Goal: Task Accomplishment & Management: Use online tool/utility

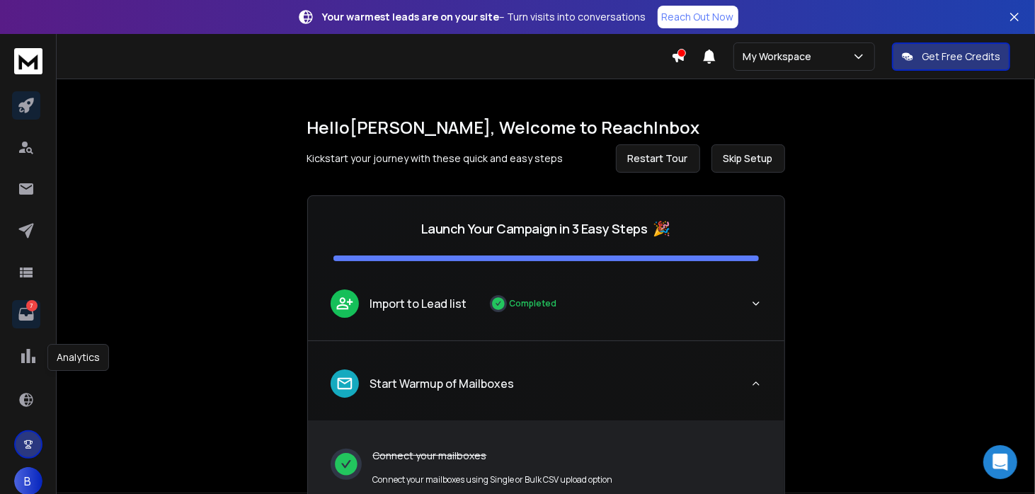
click at [22, 316] on icon at bounding box center [25, 314] width 15 height 13
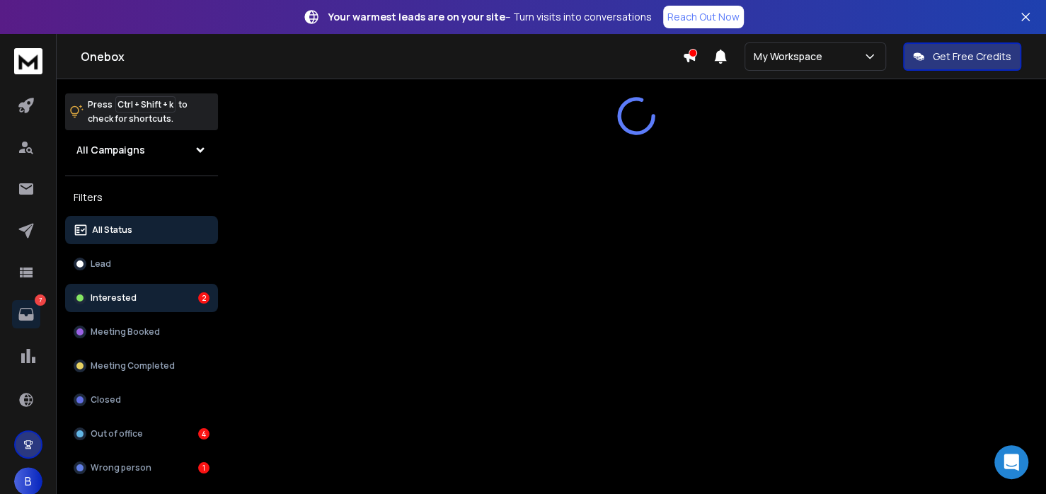
click at [119, 304] on button "Interested 2" at bounding box center [141, 298] width 153 height 28
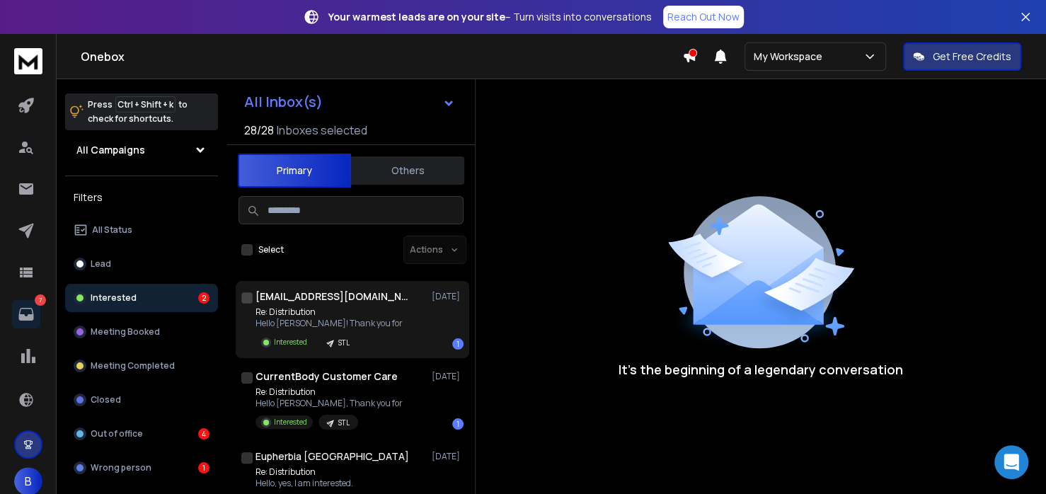
click at [328, 304] on div "[EMAIL_ADDRESS][DOMAIN_NAME] [DATE] Re: Distribution Hello [PERSON_NAME]! Thank…" at bounding box center [360, 320] width 208 height 60
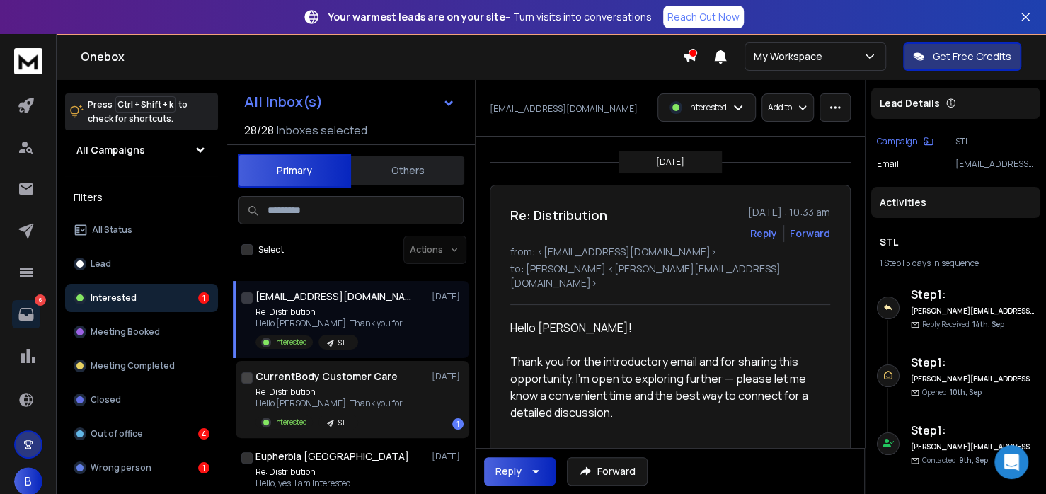
click at [390, 406] on div "Re: Distribution Hello [PERSON_NAME], Thank you for Interested STL 1" at bounding box center [360, 408] width 208 height 43
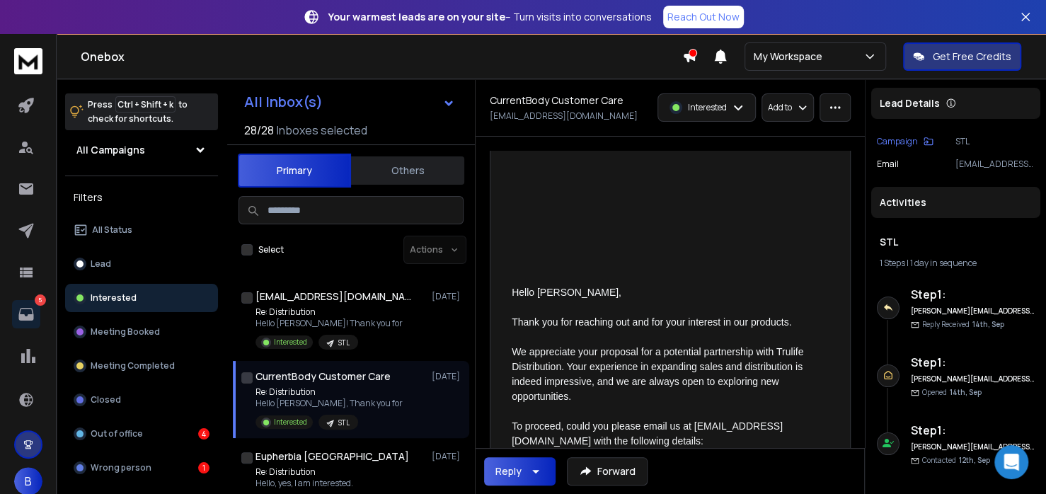
scroll to position [354, 0]
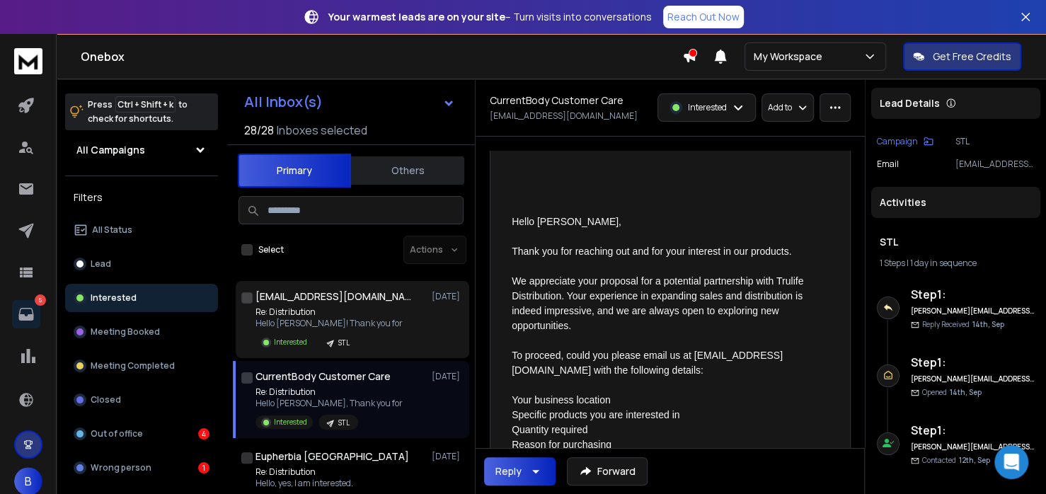
click at [362, 307] on p "Re: Distribution" at bounding box center [329, 312] width 147 height 11
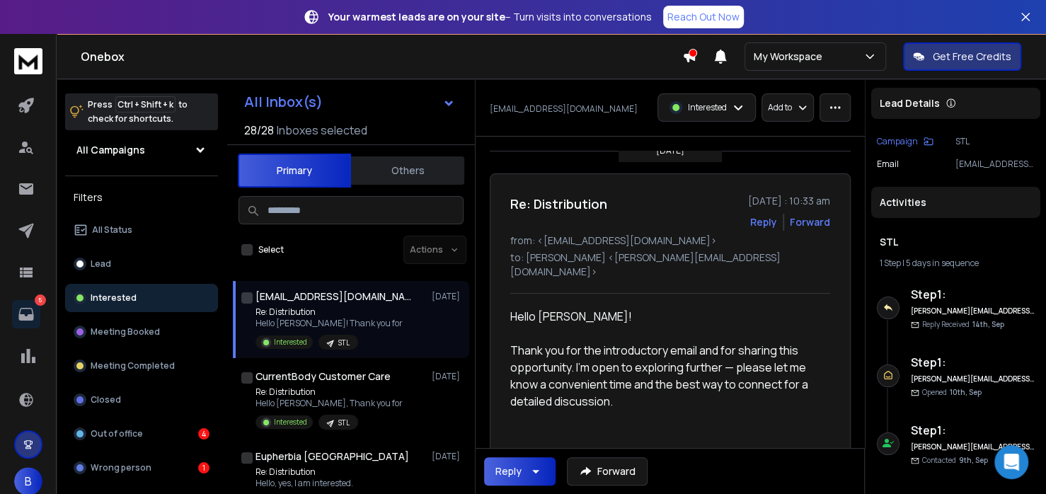
scroll to position [0, 0]
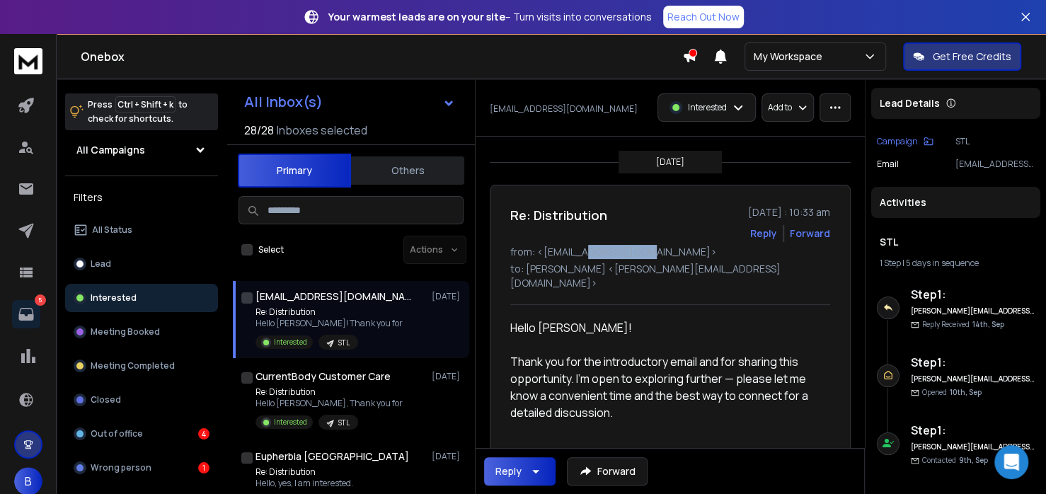
drag, startPoint x: 589, startPoint y: 250, endPoint x: 641, endPoint y: 255, distance: 51.9
click at [641, 255] on p "from: <[EMAIL_ADDRESS][DOMAIN_NAME]>" at bounding box center [670, 252] width 320 height 14
copy p "[DOMAIN_NAME]"
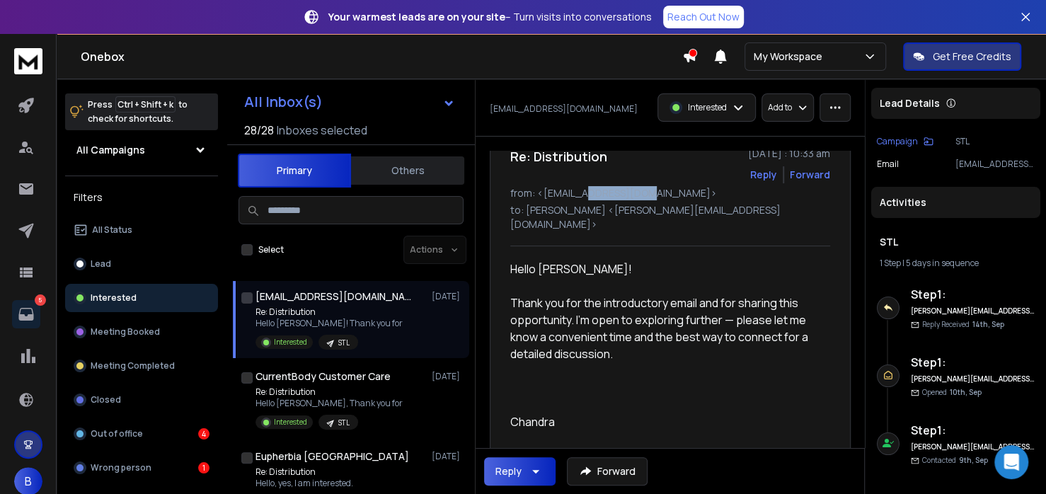
scroll to position [142, 0]
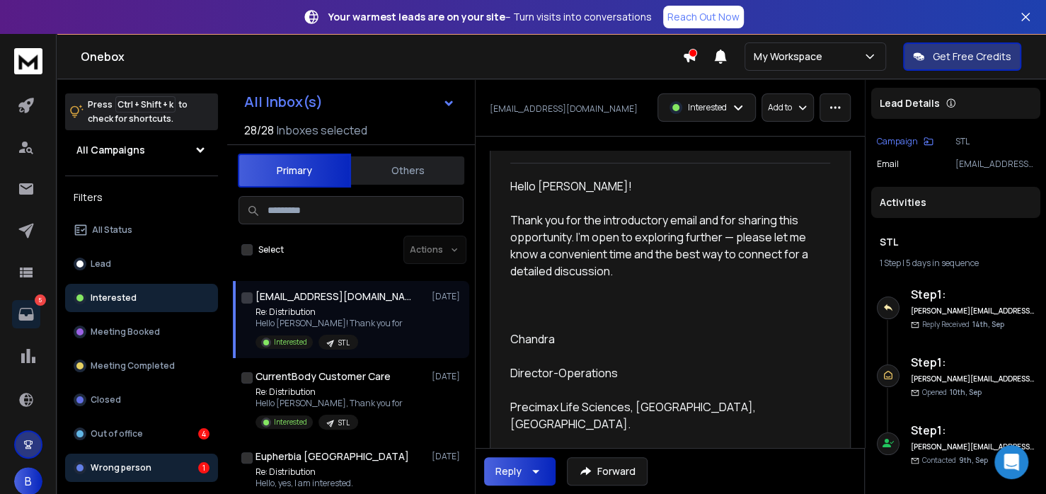
click at [164, 471] on button "Wrong person 1" at bounding box center [141, 468] width 153 height 28
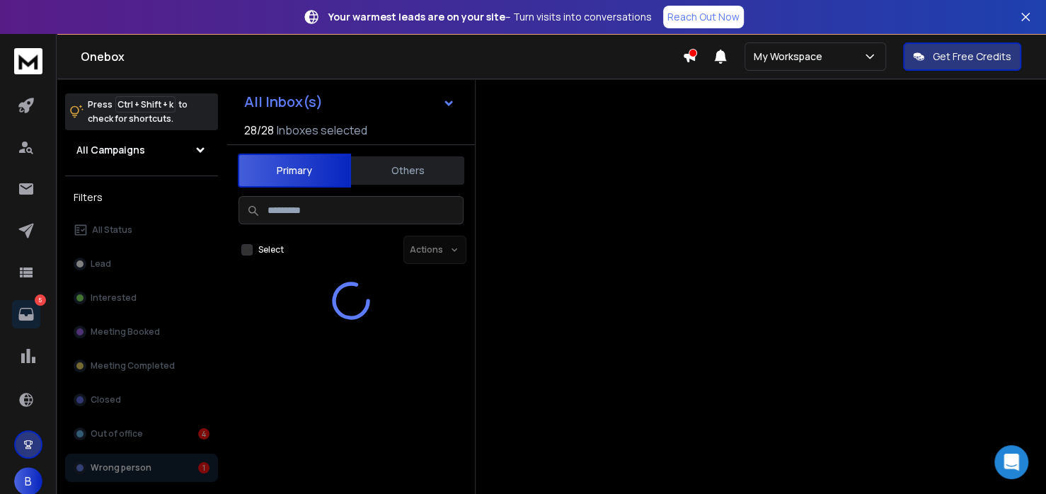
scroll to position [0, 0]
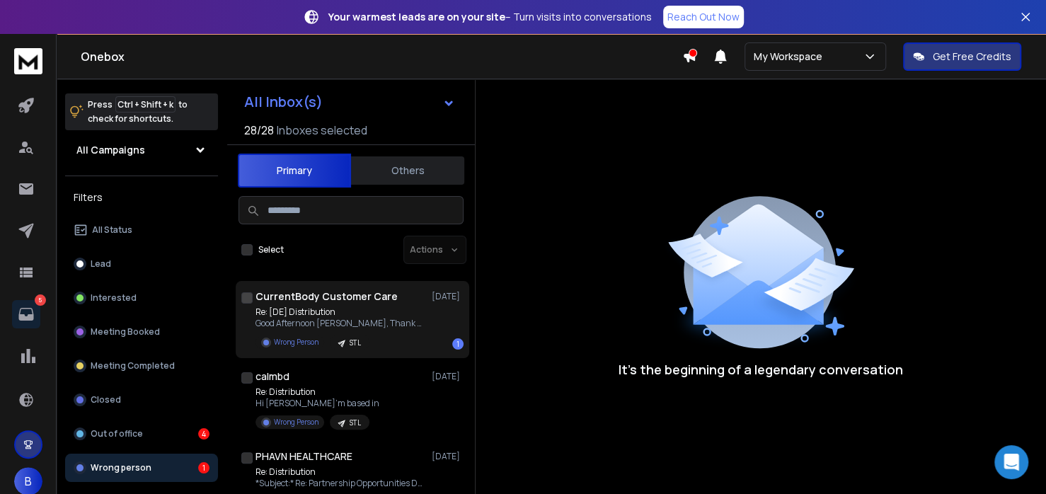
click at [348, 319] on p "Good Afternoon [PERSON_NAME], Thank you" at bounding box center [341, 323] width 170 height 11
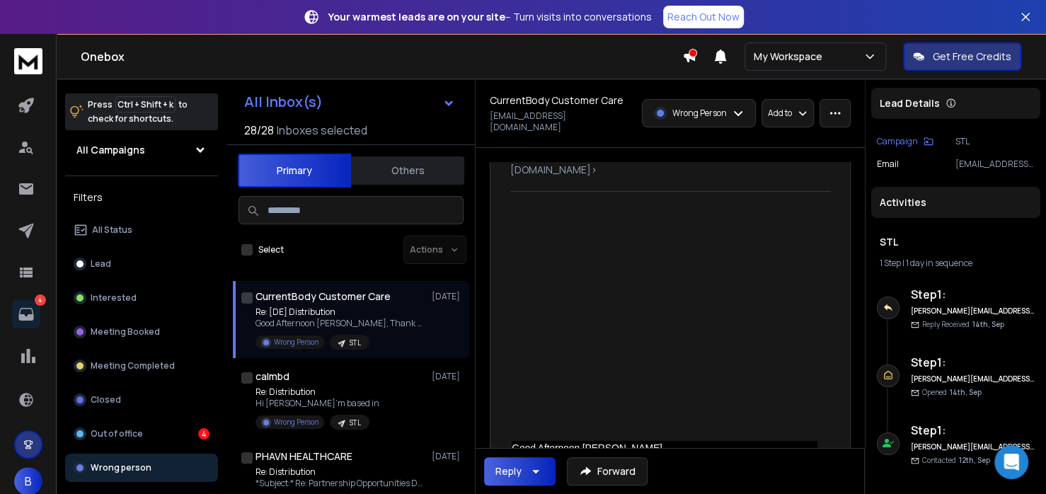
scroll to position [142, 0]
click at [142, 427] on button "Out of office 4" at bounding box center [141, 434] width 153 height 28
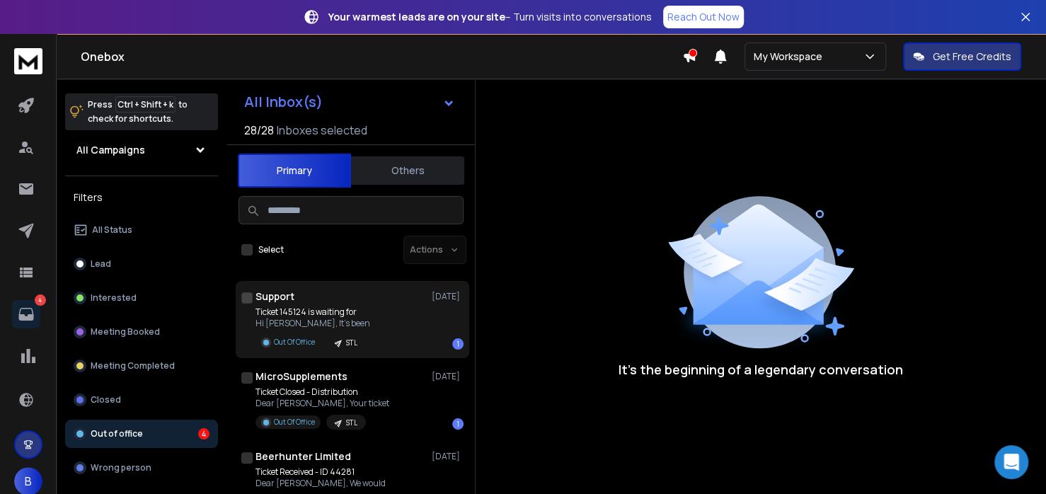
click at [355, 321] on p "Hi [PERSON_NAME], It's been" at bounding box center [313, 323] width 115 height 11
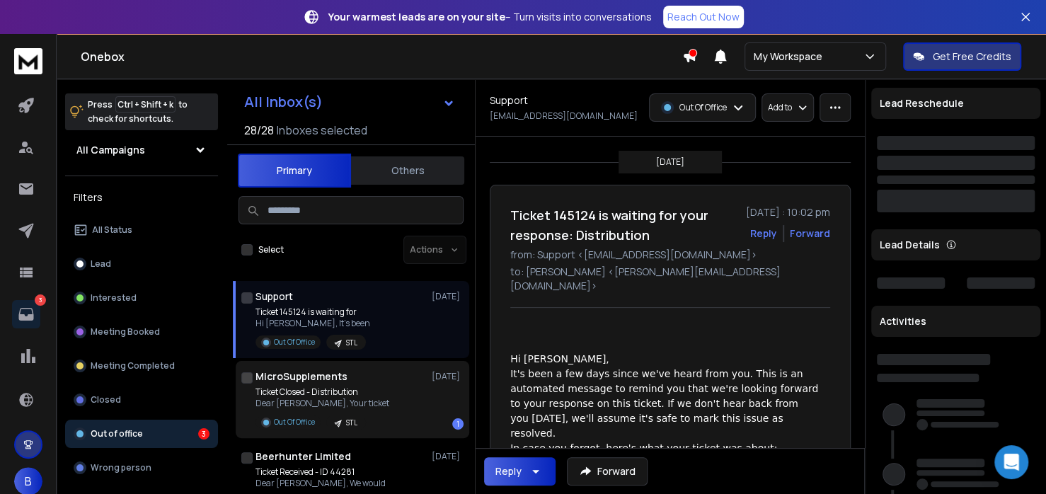
click at [377, 393] on p "Ticket Closed - Distribution" at bounding box center [323, 392] width 134 height 11
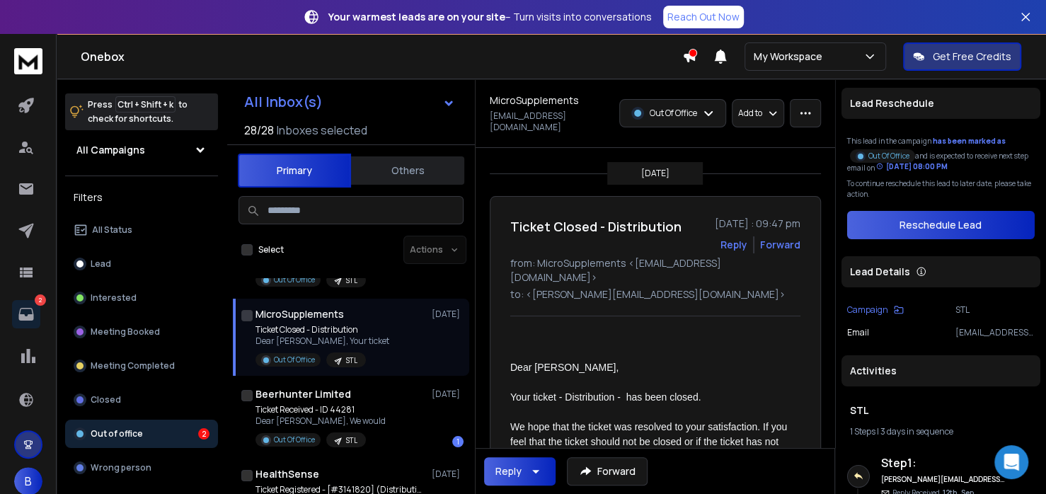
scroll to position [212, 0]
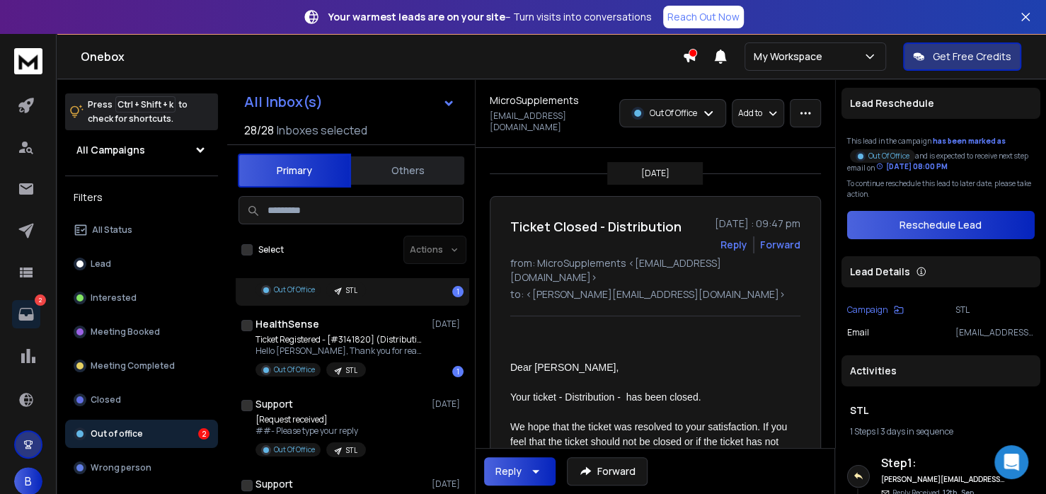
click at [413, 302] on div "Beerhunter Limited [DATE] Ticket Received - ID 44281 Dear [PERSON_NAME], We wou…" at bounding box center [353, 267] width 234 height 77
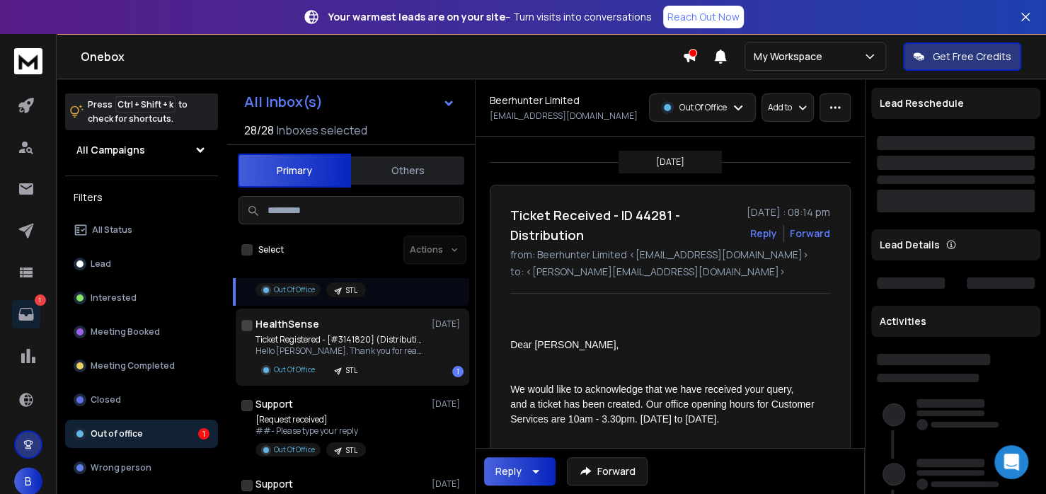
click at [422, 357] on div "Ticket Registered - [#3141820] (Distribution) Hello [PERSON_NAME], Thank you fo…" at bounding box center [341, 355] width 170 height 43
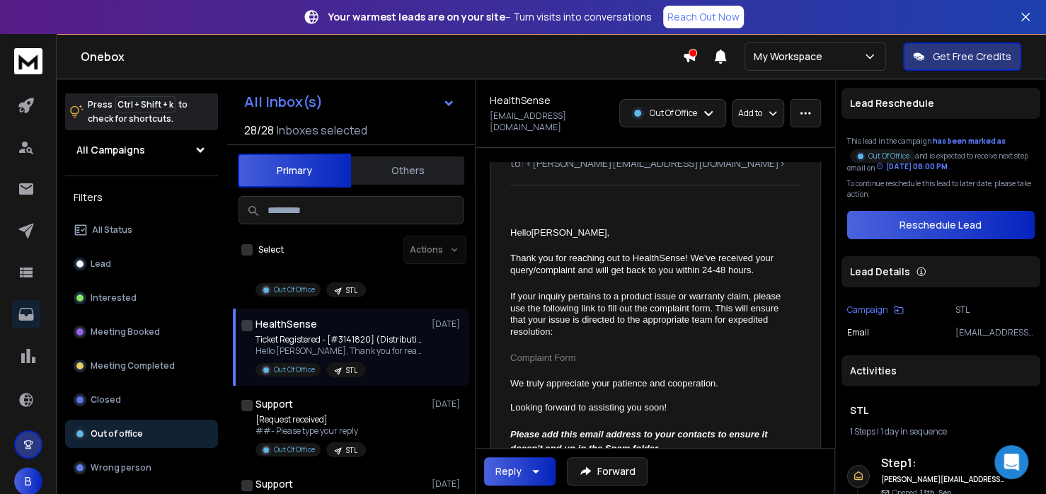
scroll to position [0, 0]
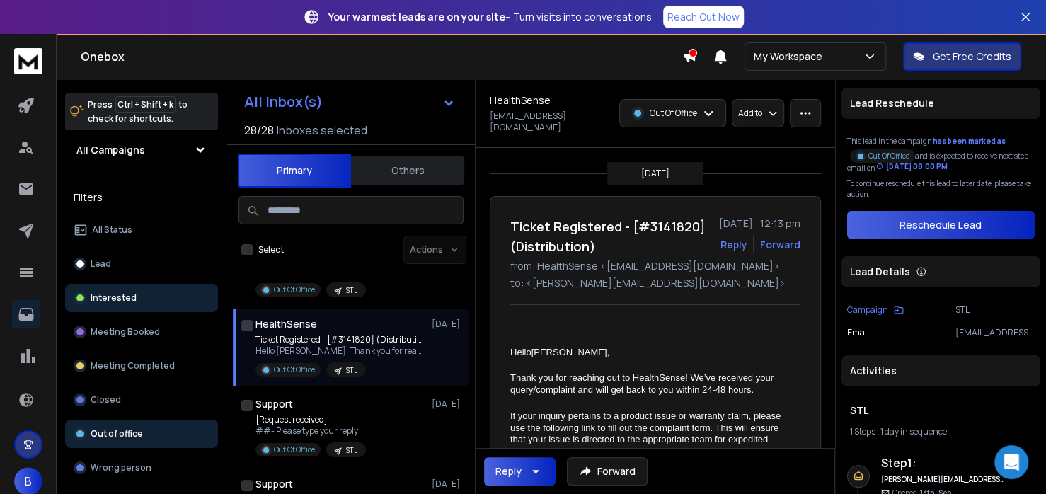
click at [123, 287] on button "Interested" at bounding box center [141, 298] width 153 height 28
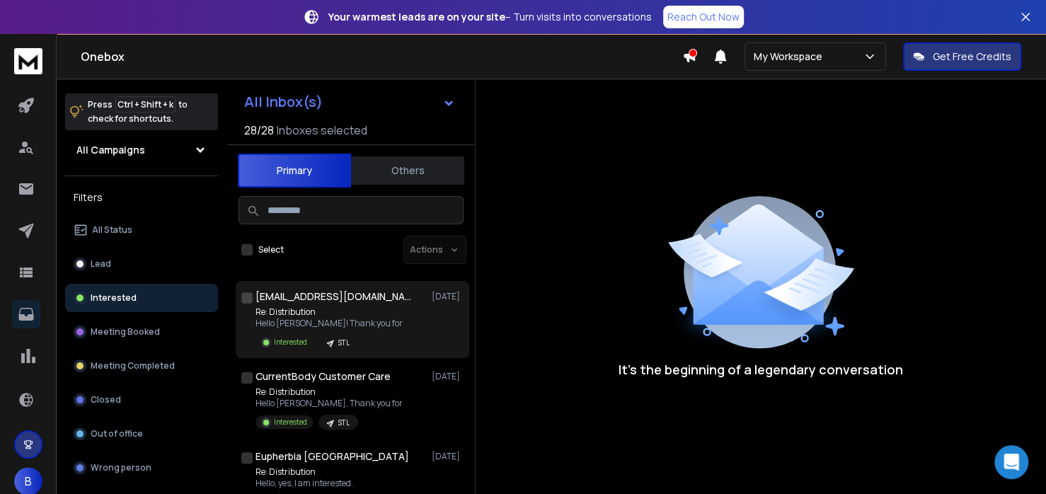
click at [407, 332] on div "Re: Distribution Hello [PERSON_NAME]! Thank you for Interested STL" at bounding box center [360, 328] width 208 height 43
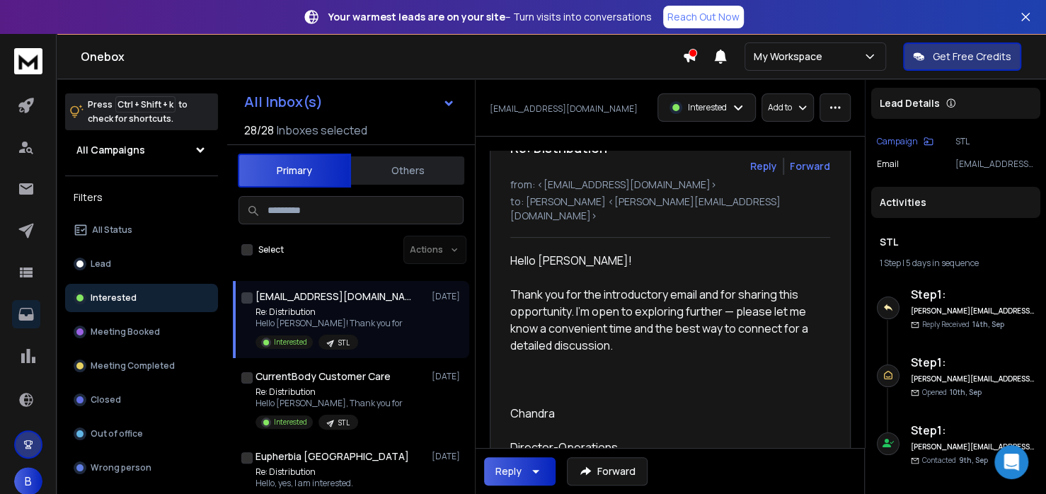
scroll to position [142, 0]
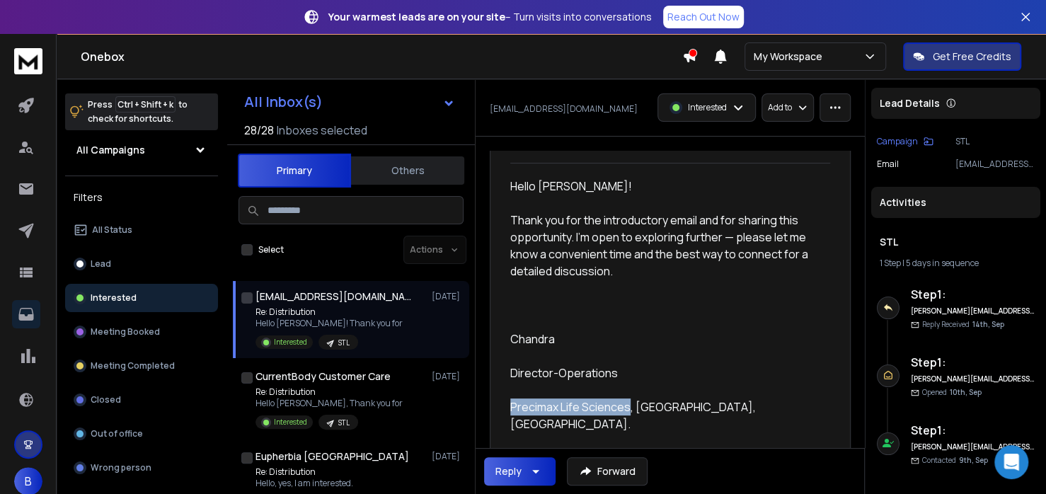
drag, startPoint x: 508, startPoint y: 390, endPoint x: 629, endPoint y: 394, distance: 121.1
copy p "Precimax Life Sciences"
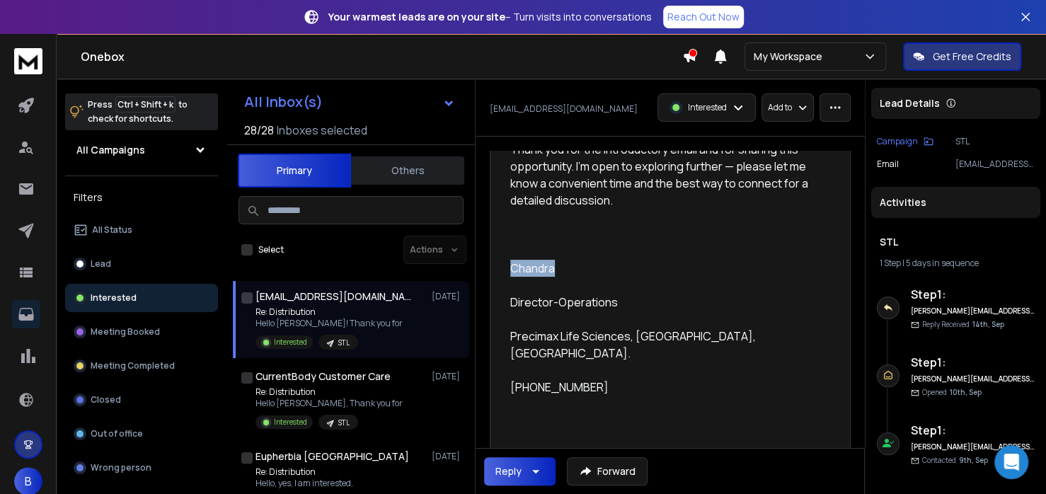
drag, startPoint x: 496, startPoint y: 250, endPoint x: 565, endPoint y: 251, distance: 69.4
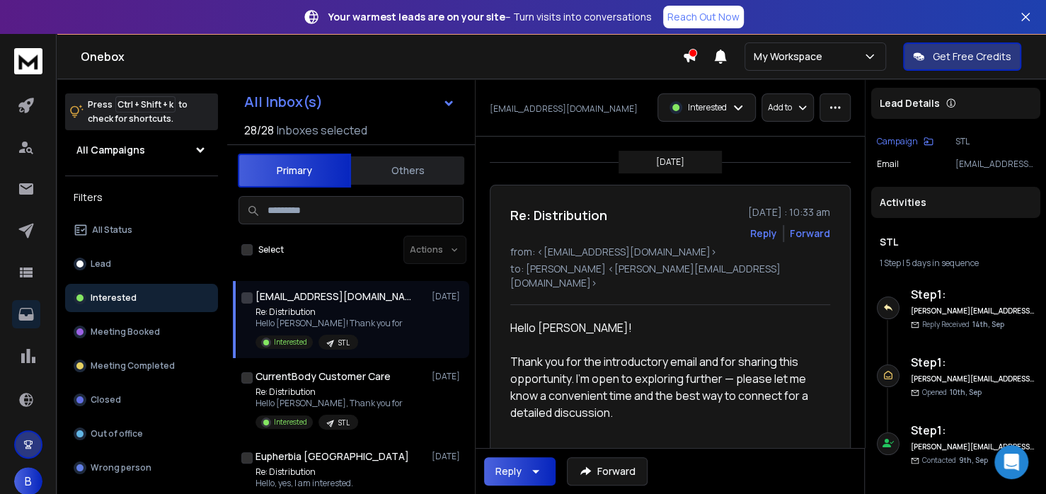
click at [537, 248] on p "from: <[EMAIL_ADDRESS][DOMAIN_NAME]>" at bounding box center [670, 252] width 320 height 14
copy p "[EMAIL_ADDRESS][DOMAIN_NAME]"
drag, startPoint x: 542, startPoint y: 248, endPoint x: 639, endPoint y: 252, distance: 97.8
click at [639, 252] on p "from: <[EMAIL_ADDRESS][DOMAIN_NAME]>" at bounding box center [670, 252] width 320 height 14
